Goal: Navigation & Orientation: Understand site structure

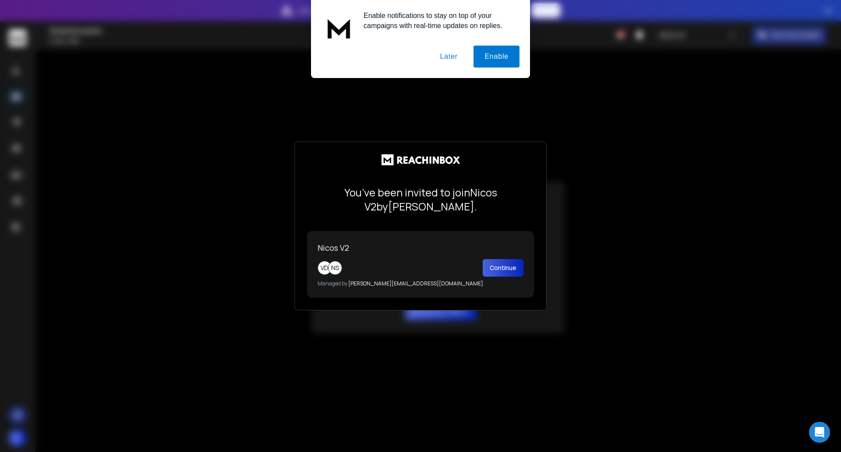
click at [499, 269] on button "Continue" at bounding box center [503, 268] width 41 height 18
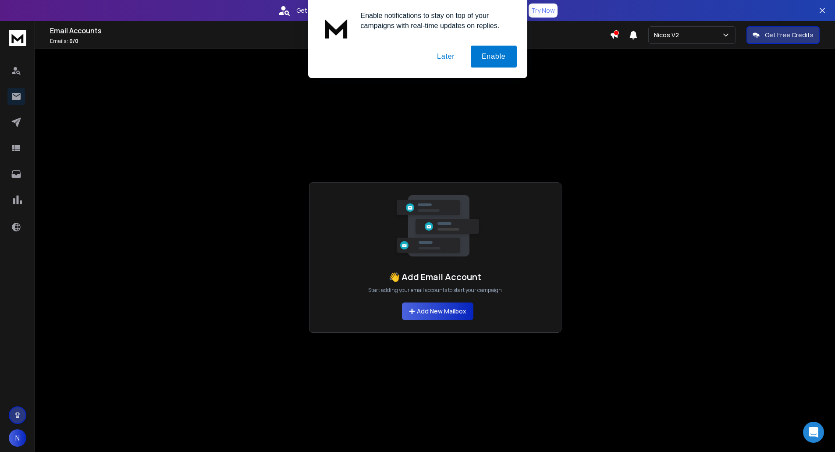
click at [445, 56] on button "Later" at bounding box center [445, 57] width 39 height 22
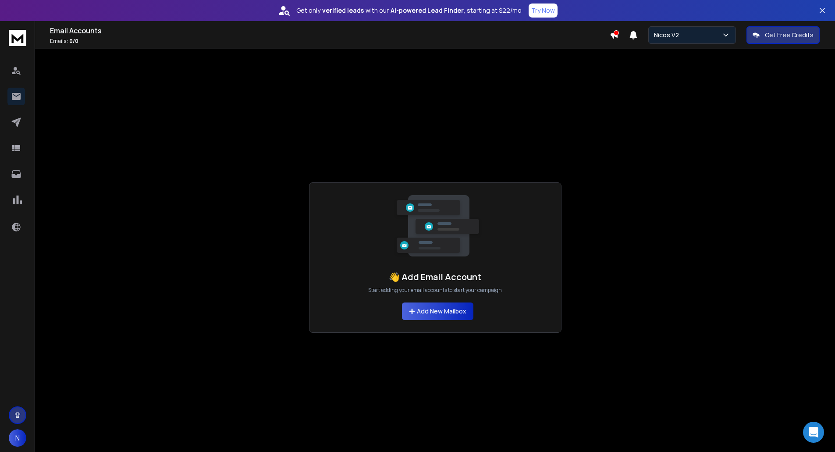
click at [727, 33] on icon "button" at bounding box center [725, 35] width 9 height 9
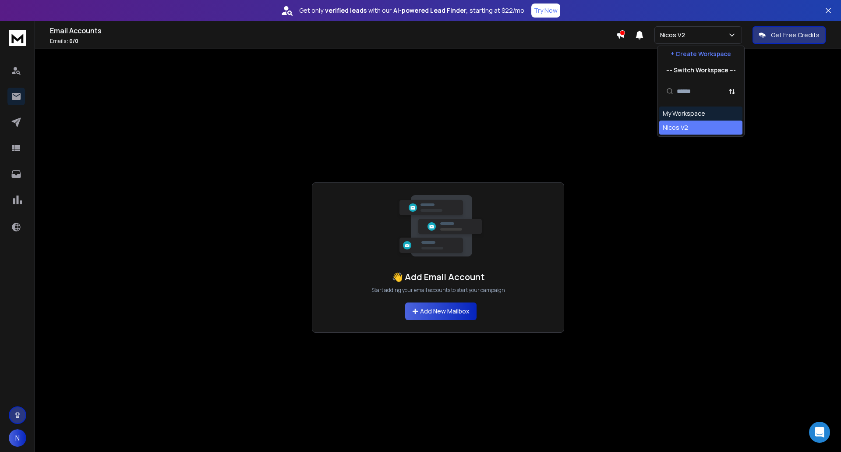
click at [575, 92] on div "👋 Add Email Account Start adding your email accounts to start your campaign Add…" at bounding box center [438, 257] width 778 height 399
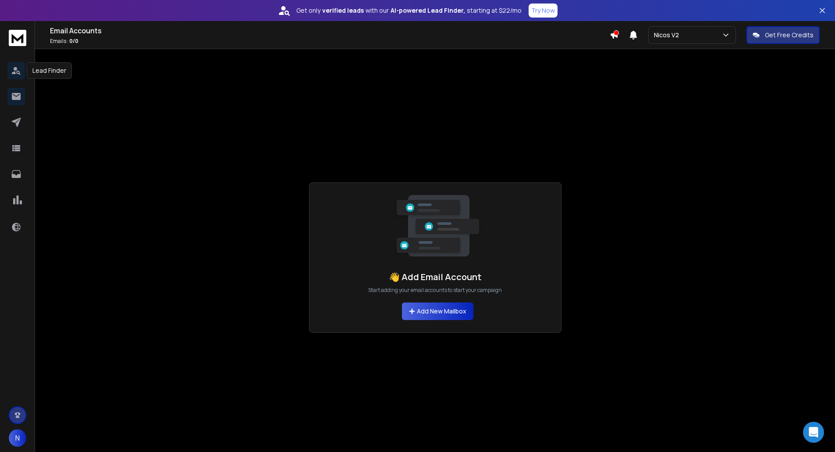
click at [13, 71] on icon at bounding box center [16, 70] width 11 height 11
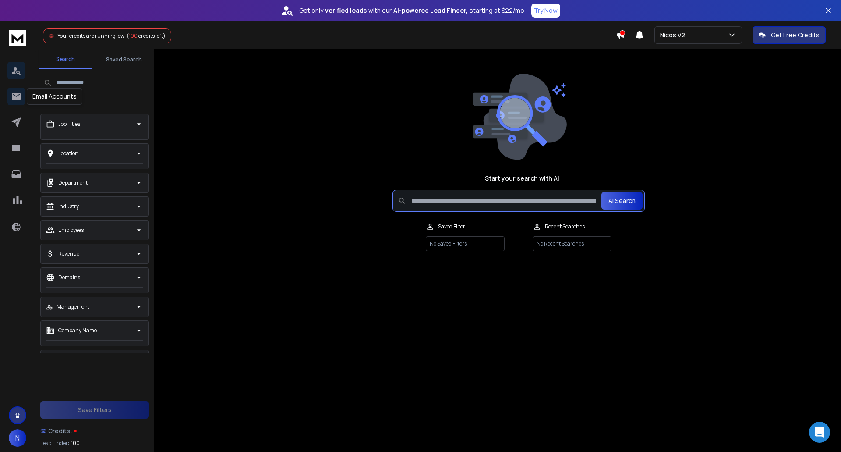
click at [20, 97] on icon at bounding box center [16, 96] width 9 height 7
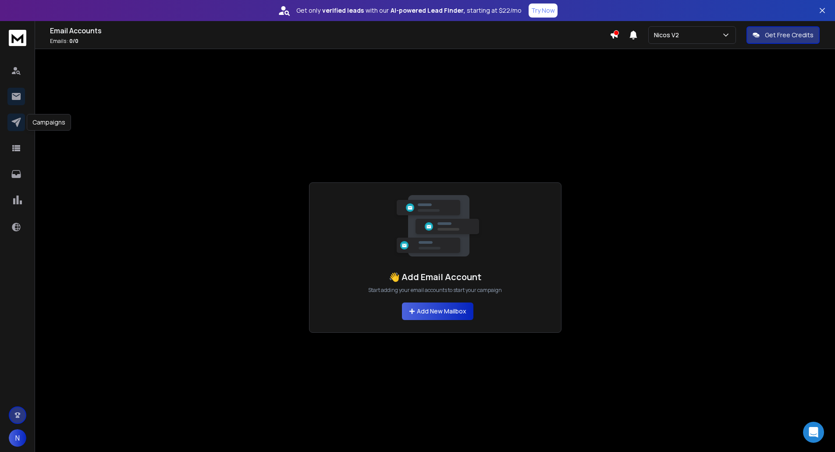
click at [21, 120] on icon at bounding box center [16, 122] width 11 height 11
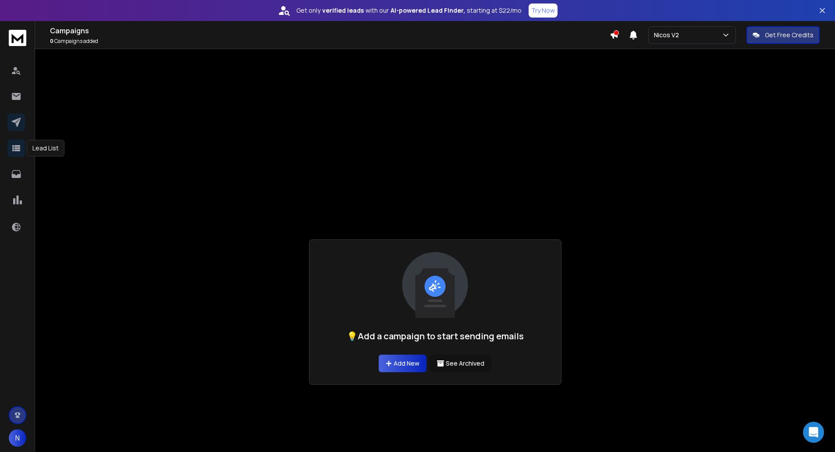
click at [20, 146] on icon at bounding box center [16, 148] width 8 height 6
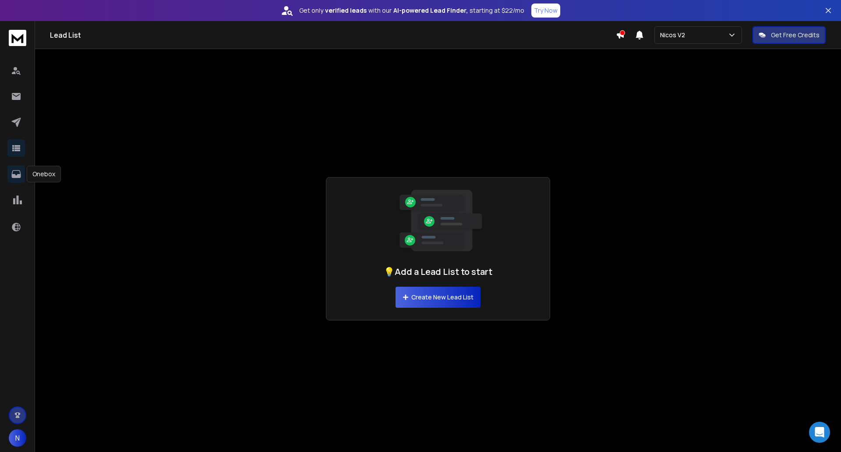
click at [18, 172] on icon at bounding box center [16, 174] width 11 height 11
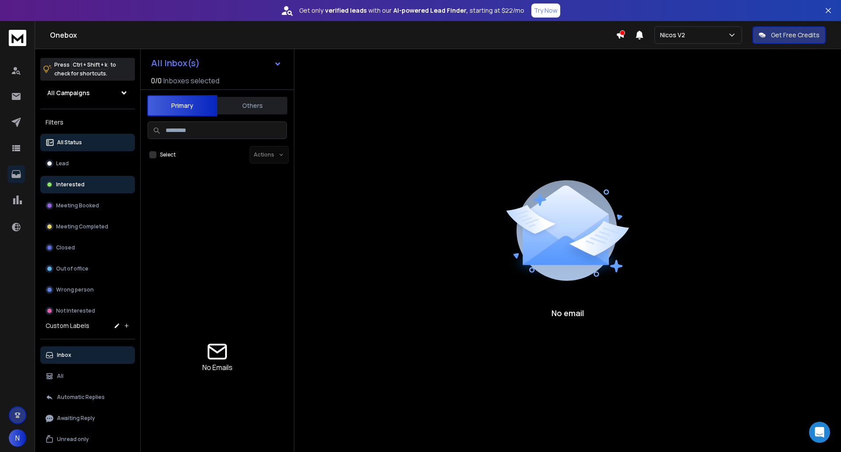
click at [69, 177] on button "Interested" at bounding box center [87, 185] width 95 height 18
click at [20, 69] on icon at bounding box center [16, 70] width 11 height 11
